Goal: Task Accomplishment & Management: Manage account settings

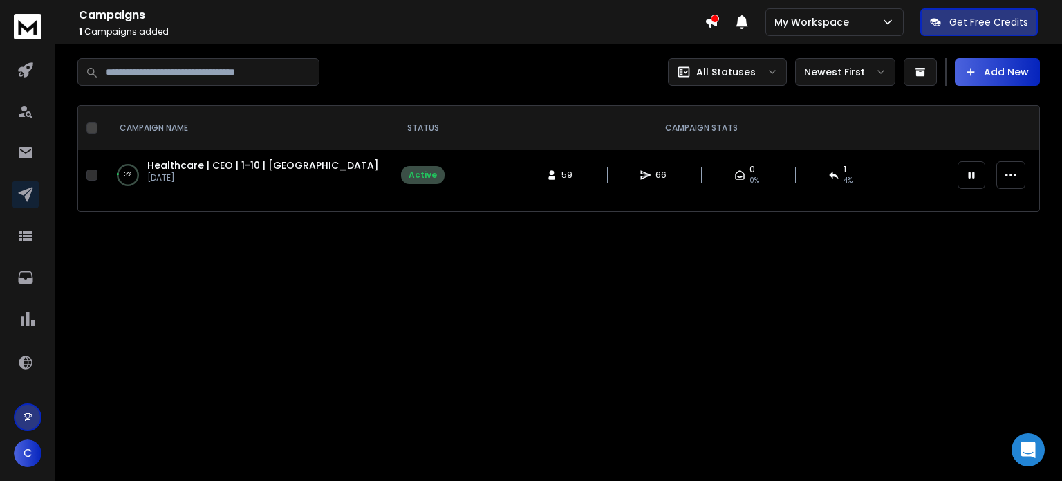
click at [43, 141] on div at bounding box center [28, 155] width 32 height 33
click at [17, 153] on icon at bounding box center [25, 153] width 17 height 17
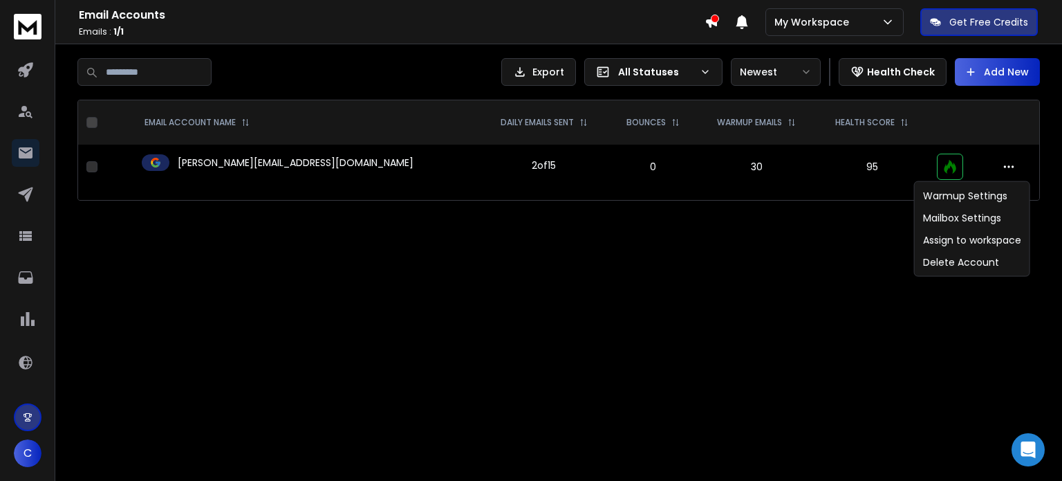
click at [1004, 169] on icon at bounding box center [1009, 166] width 12 height 12
click at [972, 194] on div "Warmup Settings" at bounding box center [972, 196] width 109 height 22
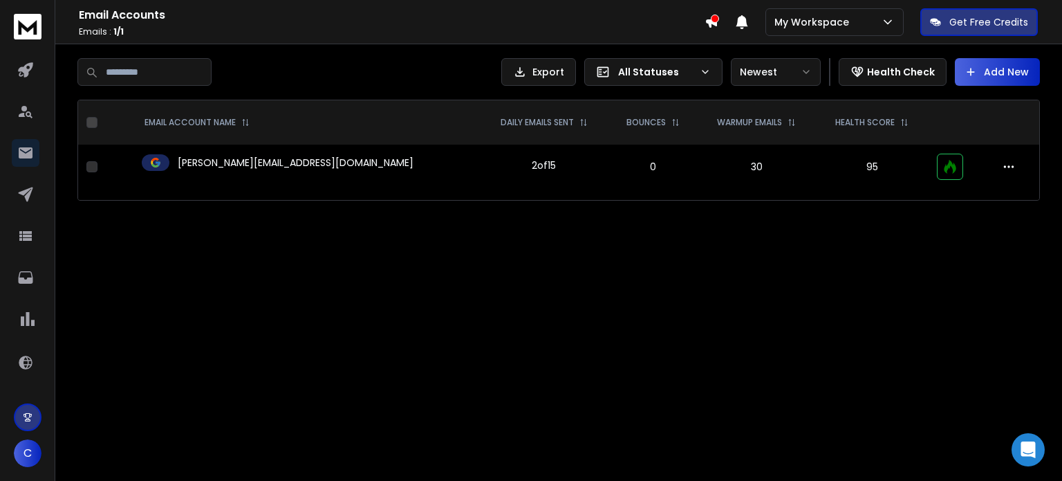
click at [943, 163] on icon at bounding box center [950, 167] width 14 height 14
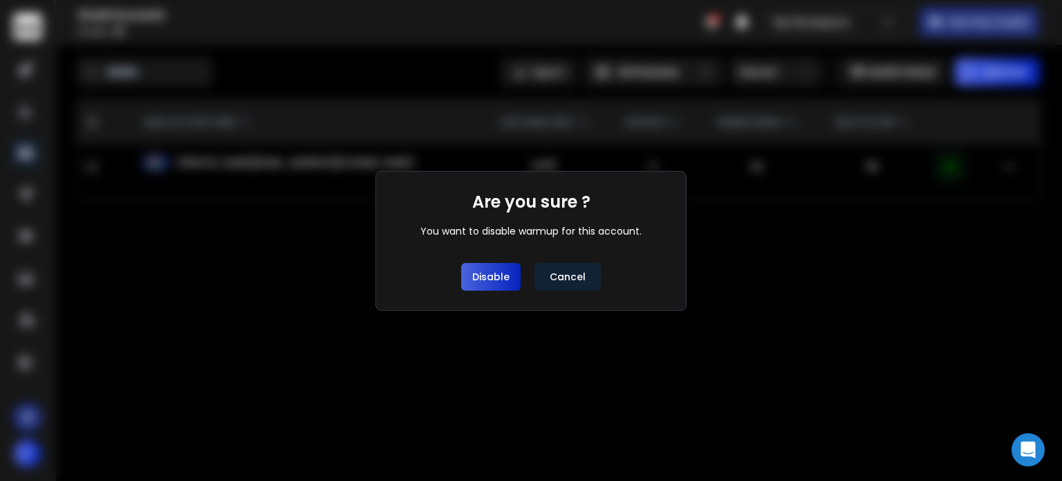
click at [586, 279] on button "Cancel" at bounding box center [568, 277] width 66 height 28
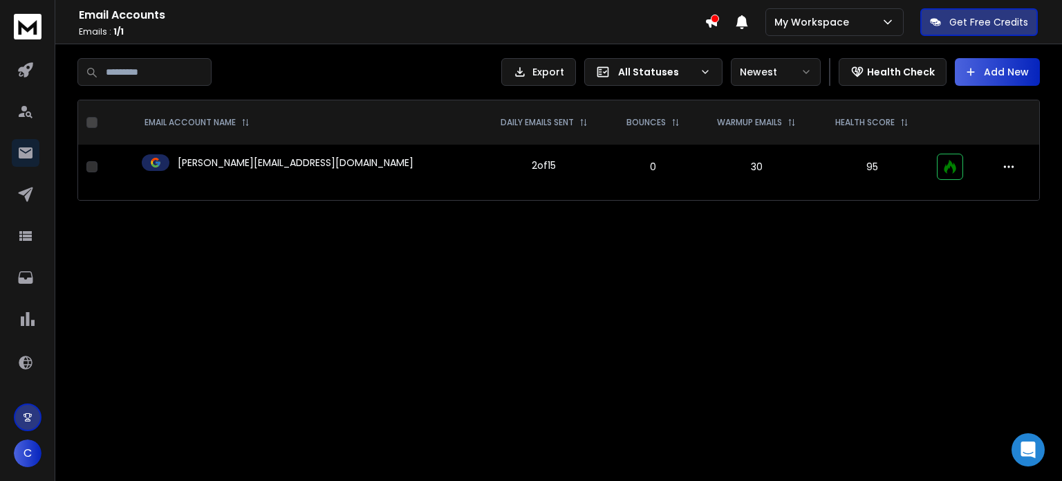
click at [537, 255] on div "Get only verified leads with our AI-powered Lead Finder, starting at $22/mo Try…" at bounding box center [531, 240] width 1062 height 481
click at [708, 164] on td "30" at bounding box center [756, 167] width 119 height 44
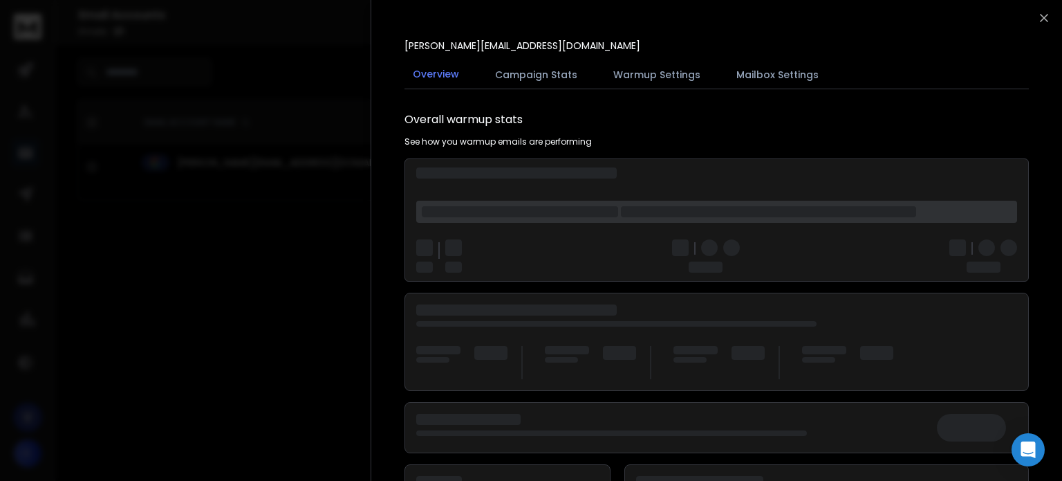
click at [708, 164] on div at bounding box center [531, 240] width 1062 height 481
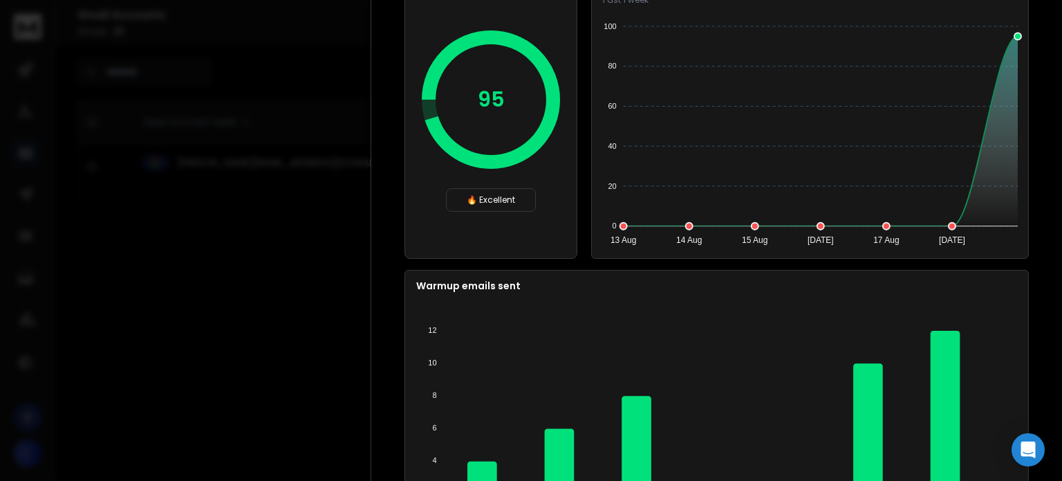
scroll to position [487, 0]
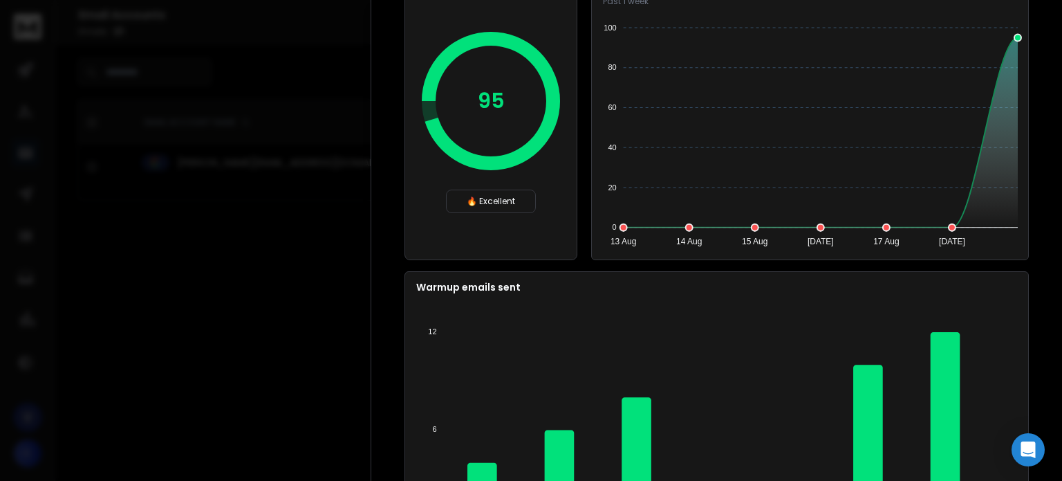
click at [289, 180] on div at bounding box center [531, 240] width 1062 height 481
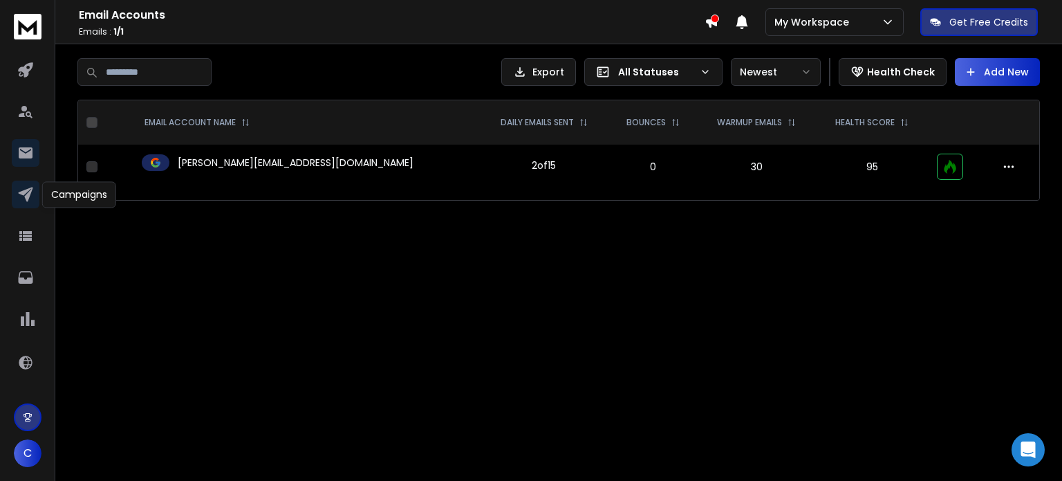
click at [17, 188] on icon at bounding box center [25, 194] width 17 height 17
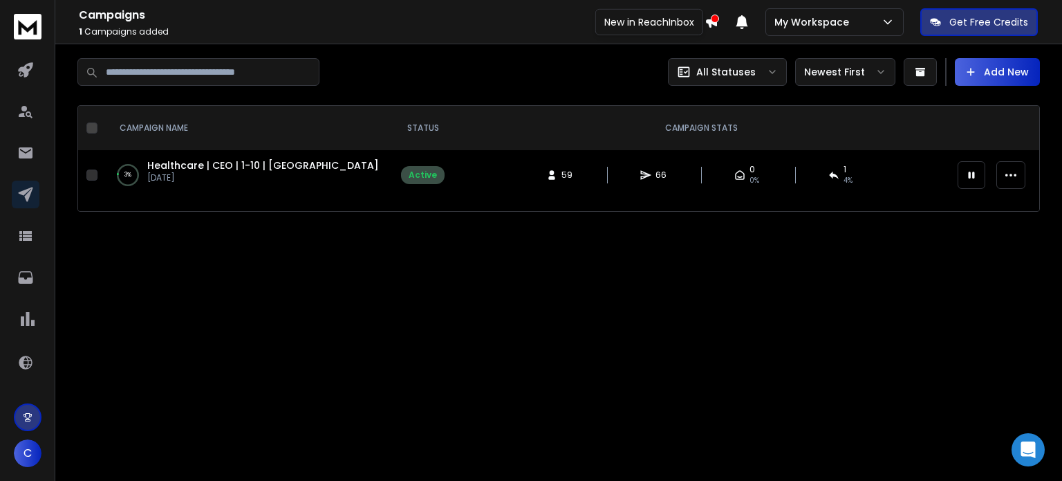
click at [712, 19] on icon at bounding box center [712, 22] width 14 height 14
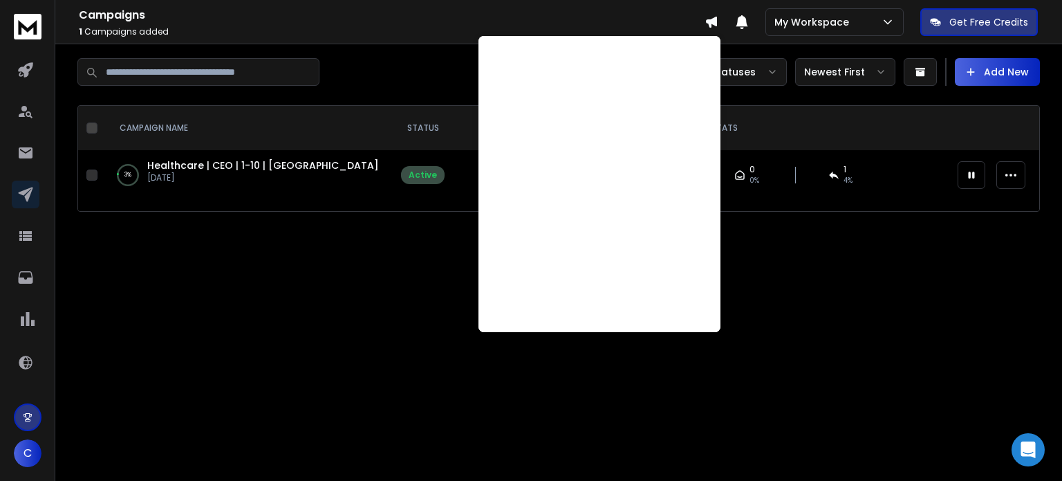
click at [712, 19] on icon at bounding box center [712, 22] width 14 height 14
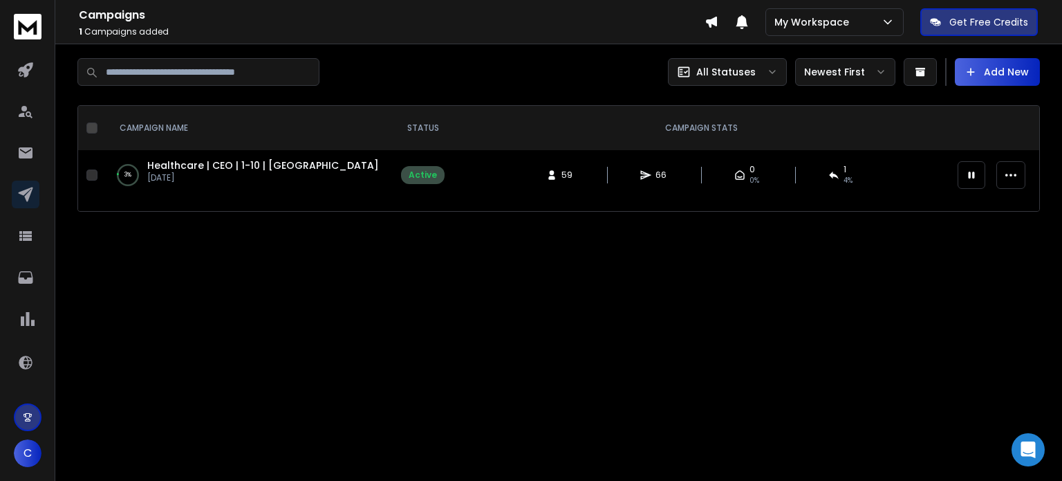
click at [479, 382] on div "Get only verified leads with our AI-powered Lead Finder, starting at $22/mo Try…" at bounding box center [531, 240] width 1062 height 481
click at [708, 27] on icon at bounding box center [712, 22] width 14 height 14
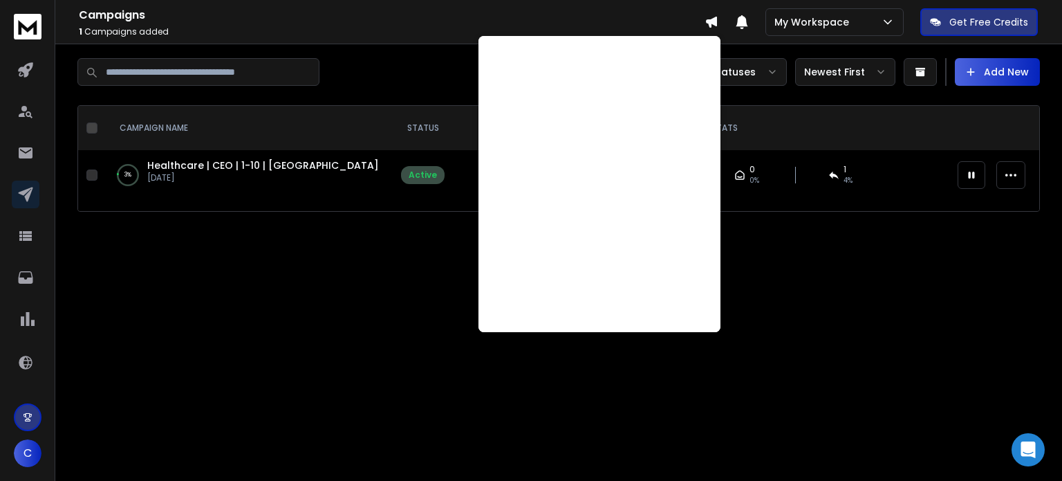
click at [424, 33] on p "1 Campaigns added" at bounding box center [392, 31] width 626 height 11
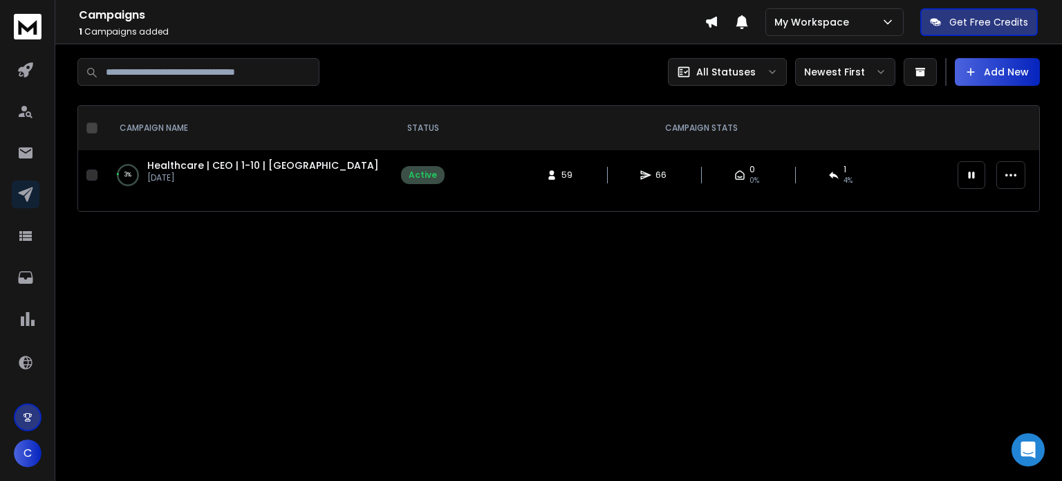
click at [371, 364] on div "Get only verified leads with our AI-powered Lead Finder, starting at $22/mo Try…" at bounding box center [531, 240] width 1062 height 481
